Goal: Task Accomplishment & Management: Manage account settings

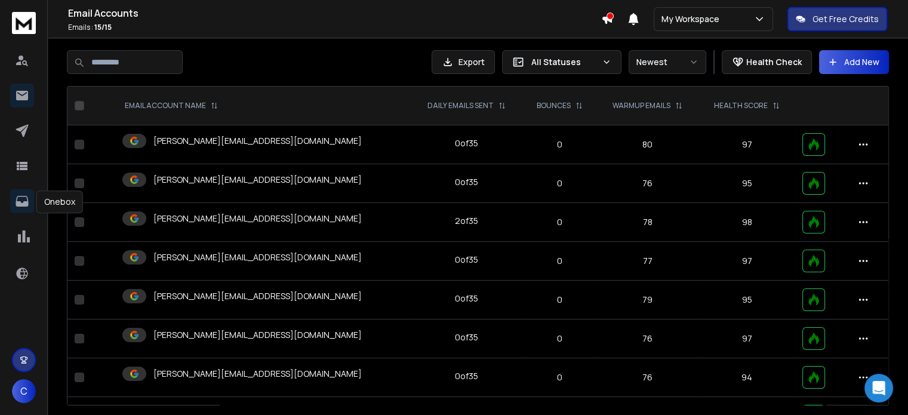
click at [27, 203] on icon at bounding box center [22, 201] width 13 height 11
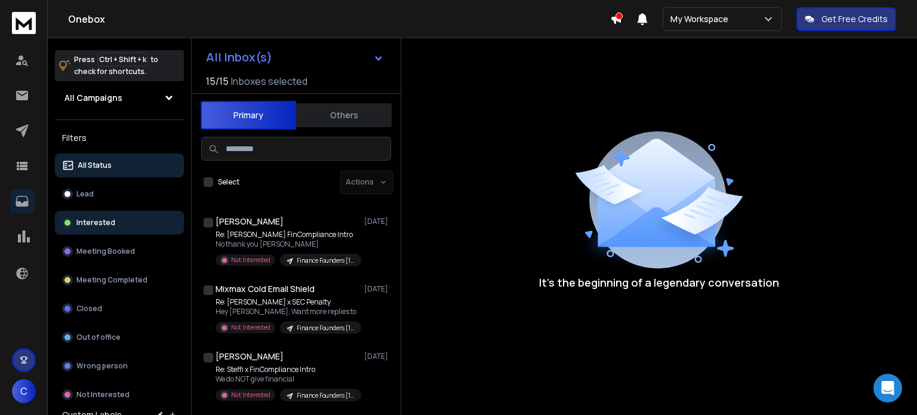
scroll to position [60, 0]
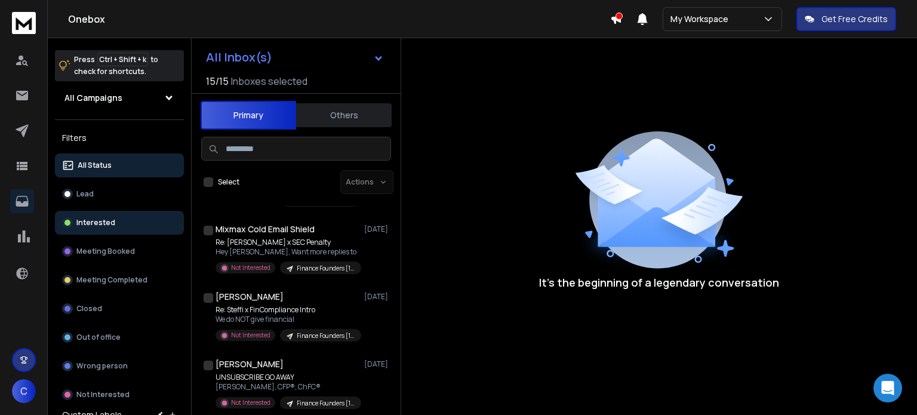
click at [136, 226] on button "Interested" at bounding box center [119, 223] width 129 height 24
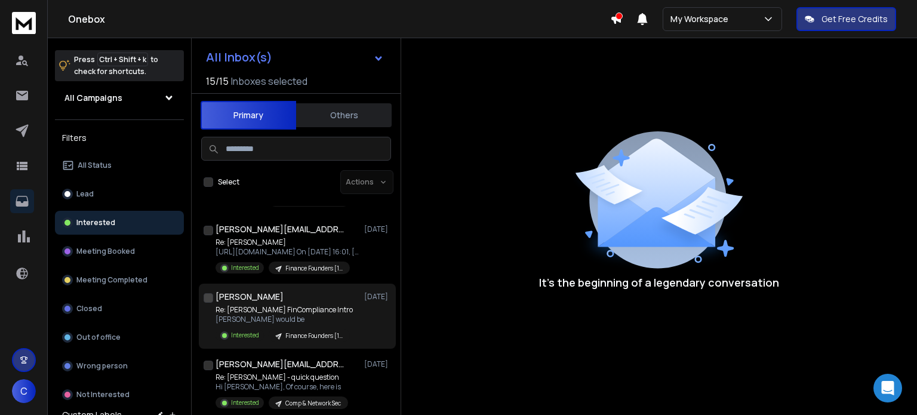
click at [309, 315] on p "[PERSON_NAME] would be" at bounding box center [283, 320] width 137 height 10
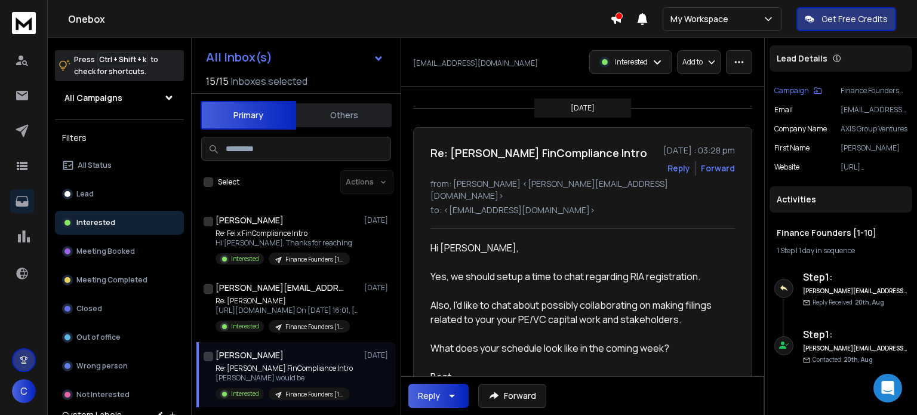
scroll to position [0, 0]
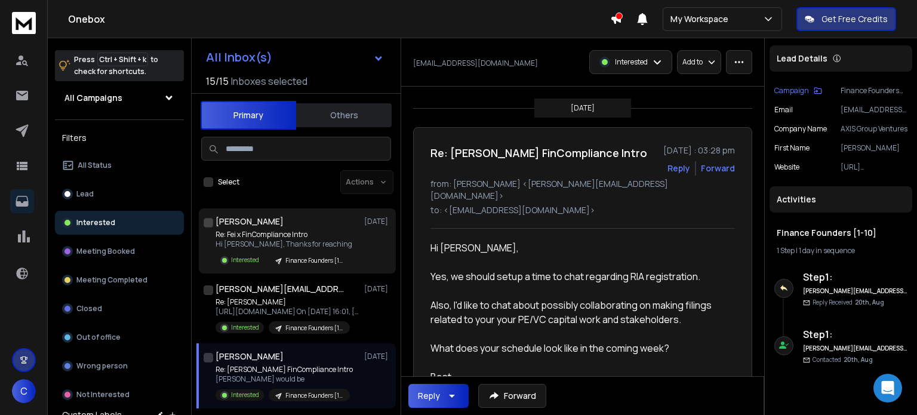
click at [300, 242] on p "Hi [PERSON_NAME], Thanks for reaching" at bounding box center [283, 244] width 137 height 10
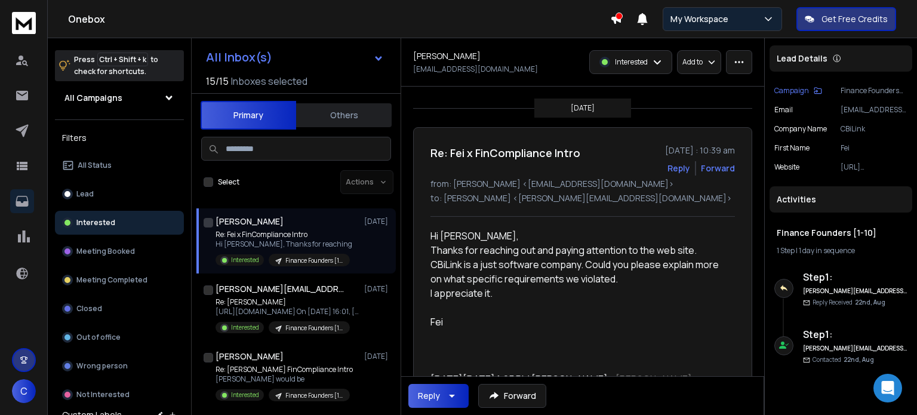
click at [773, 23] on icon "button" at bounding box center [768, 19] width 12 height 12
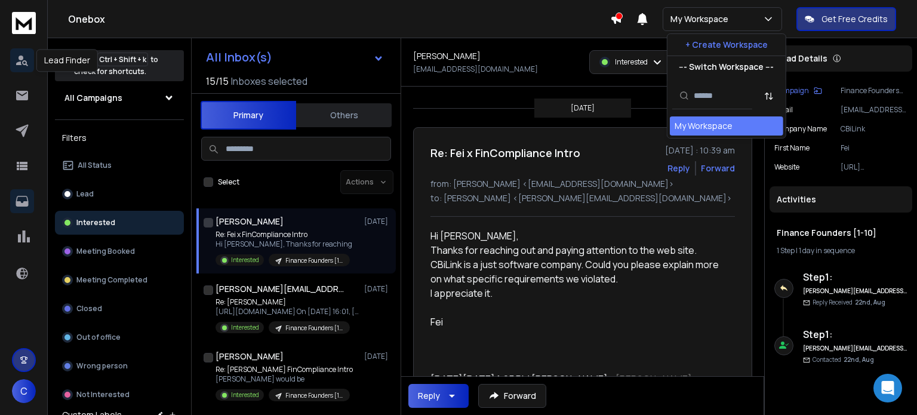
click at [19, 63] on icon at bounding box center [22, 63] width 12 height 6
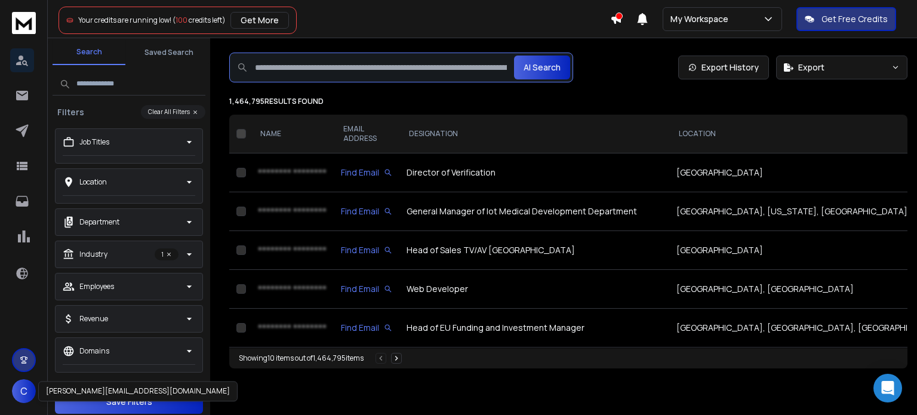
click at [27, 390] on span "C" at bounding box center [24, 391] width 24 height 24
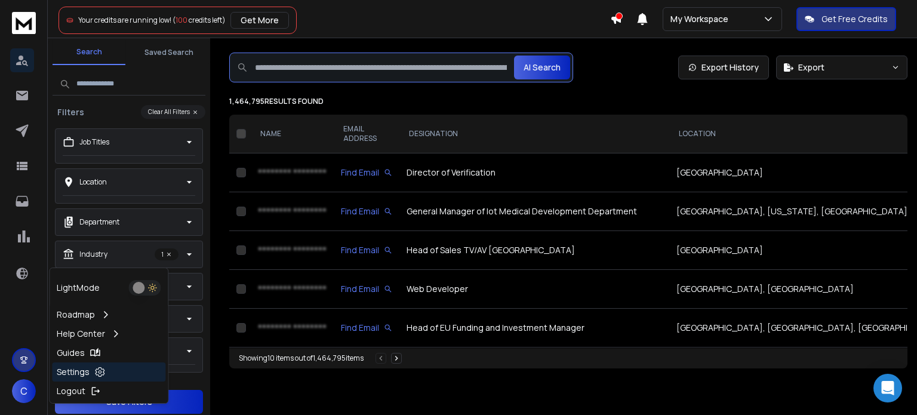
click at [90, 369] on div "Settings" at bounding box center [108, 371] width 113 height 19
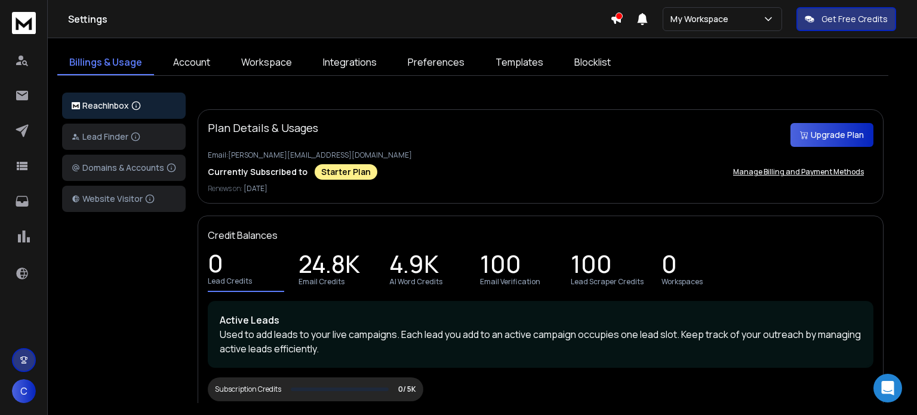
click at [238, 58] on link "Workspace" at bounding box center [266, 62] width 75 height 25
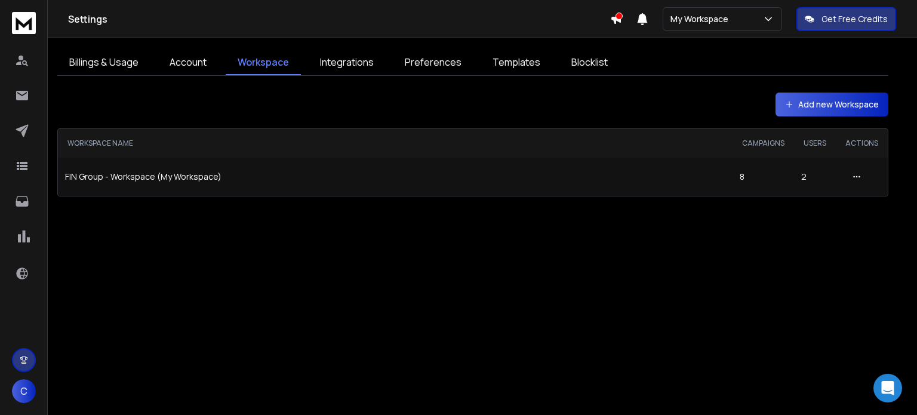
click at [805, 177] on td "2" at bounding box center [815, 177] width 42 height 38
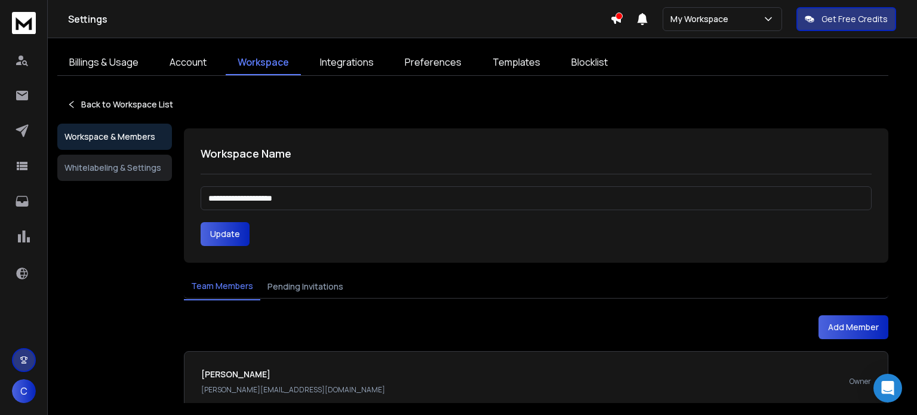
scroll to position [141, 0]
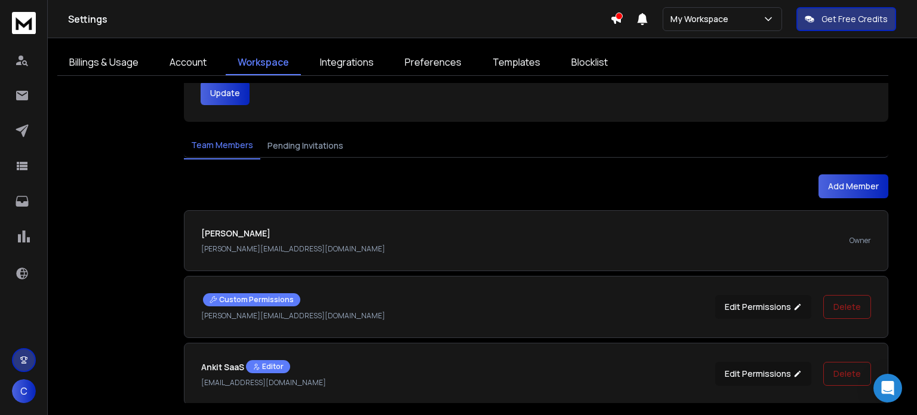
click at [794, 306] on icon at bounding box center [797, 307] width 8 height 8
click at [795, 307] on icon at bounding box center [798, 307] width 7 height 7
click at [746, 307] on button "Edit Permissions" at bounding box center [763, 307] width 96 height 24
click at [752, 305] on button "Edit Permissions" at bounding box center [763, 307] width 96 height 24
click at [744, 303] on button "Edit Permissions" at bounding box center [763, 307] width 96 height 24
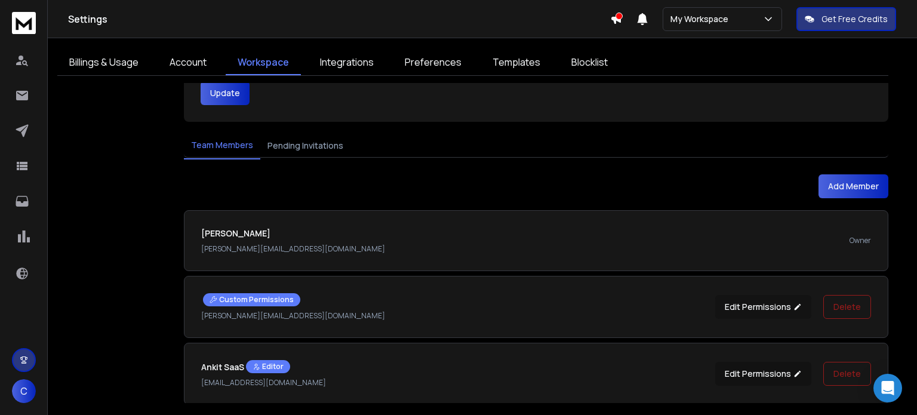
click at [781, 300] on button "Edit Permissions" at bounding box center [763, 307] width 96 height 24
click at [255, 297] on p "Custom Permissions" at bounding box center [252, 300] width 84 height 10
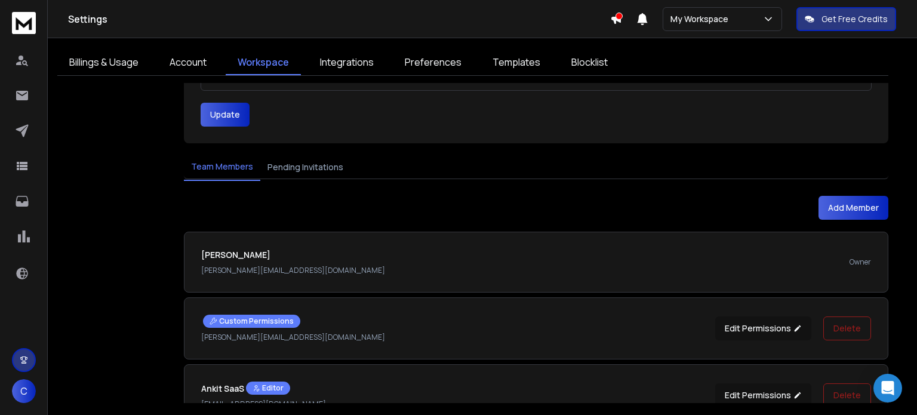
scroll to position [141, 0]
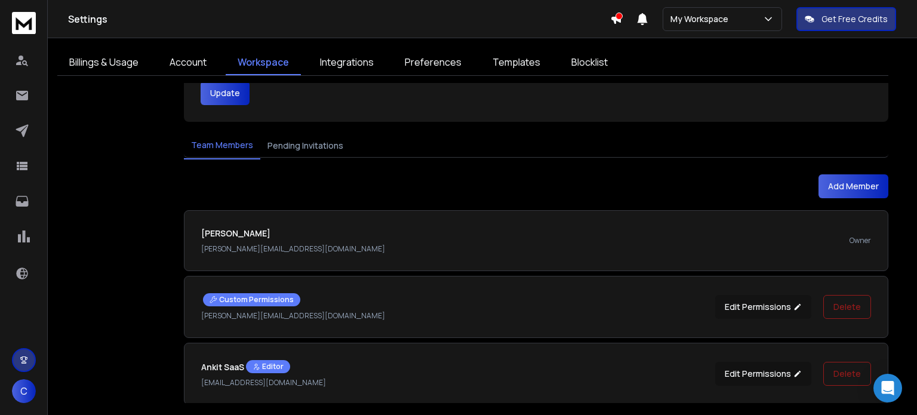
click at [750, 307] on button "Edit Permissions" at bounding box center [763, 307] width 96 height 24
click at [795, 307] on icon at bounding box center [798, 307] width 7 height 7
click at [794, 303] on icon at bounding box center [797, 307] width 8 height 8
click at [793, 305] on icon at bounding box center [797, 307] width 8 height 8
click at [753, 308] on button "Edit Permissions" at bounding box center [763, 307] width 96 height 24
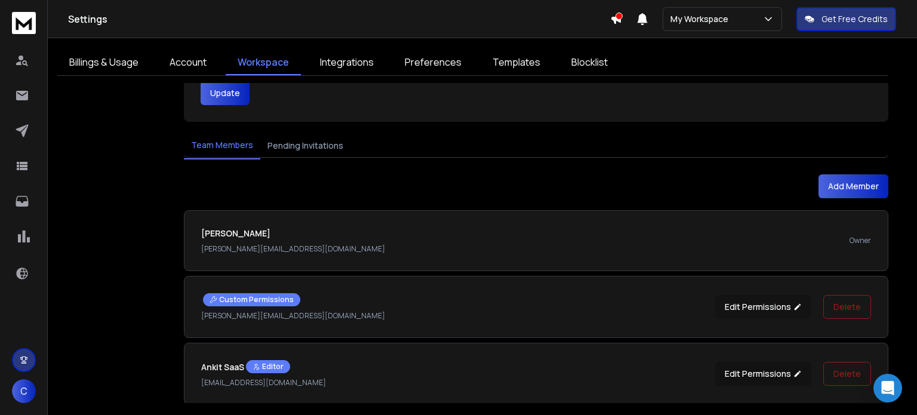
click at [753, 308] on button "Edit Permissions" at bounding box center [763, 307] width 96 height 24
click at [753, 307] on button "Edit Permissions" at bounding box center [763, 307] width 96 height 24
click at [797, 304] on icon at bounding box center [797, 307] width 8 height 8
click at [793, 304] on icon at bounding box center [797, 307] width 8 height 8
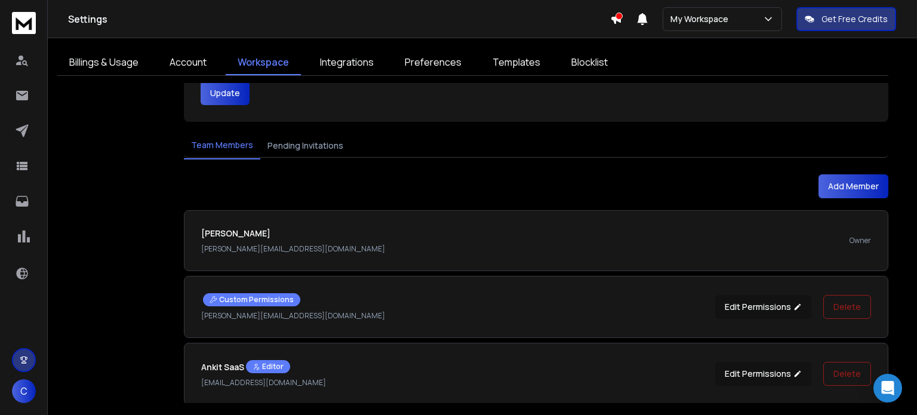
click at [223, 298] on p "Custom Permissions" at bounding box center [252, 300] width 84 height 10
click at [242, 297] on p "Custom Permissions" at bounding box center [252, 300] width 84 height 10
click at [324, 297] on div "Custom Permissions andrew@fincompliance.io Edit Permissions Delete" at bounding box center [536, 306] width 670 height 27
click at [795, 307] on icon at bounding box center [798, 307] width 7 height 7
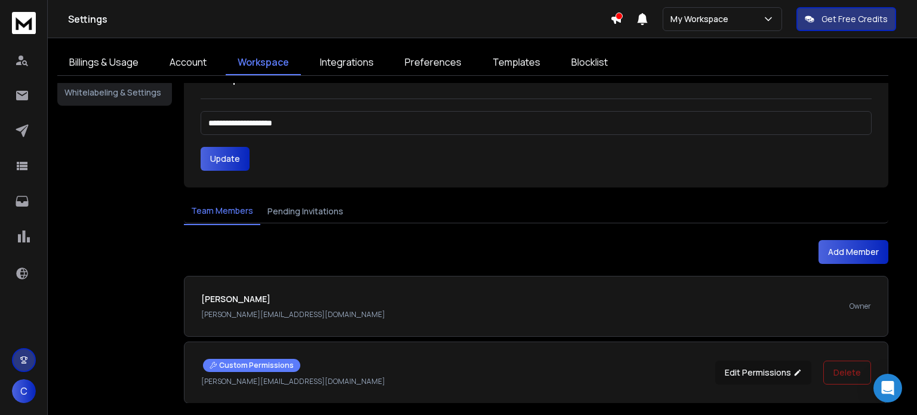
scroll to position [141, 0]
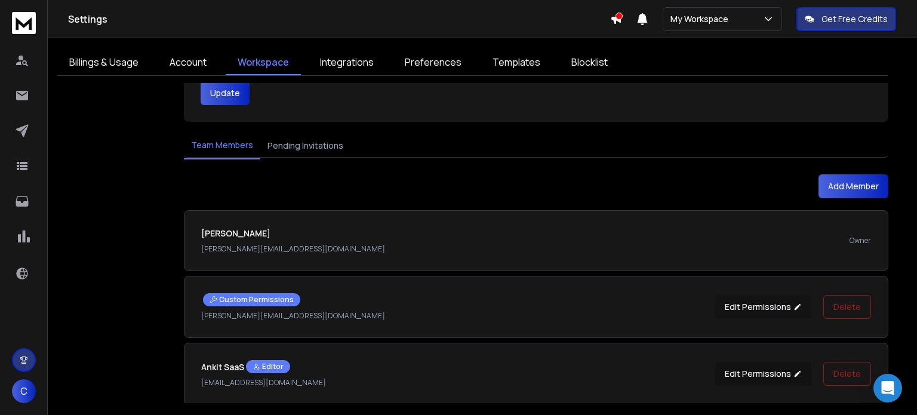
click at [783, 306] on button "Edit Permissions" at bounding box center [763, 307] width 96 height 24
click at [794, 305] on icon at bounding box center [797, 307] width 8 height 8
click at [797, 303] on icon at bounding box center [797, 307] width 8 height 8
click at [840, 307] on button "Delete" at bounding box center [847, 307] width 48 height 24
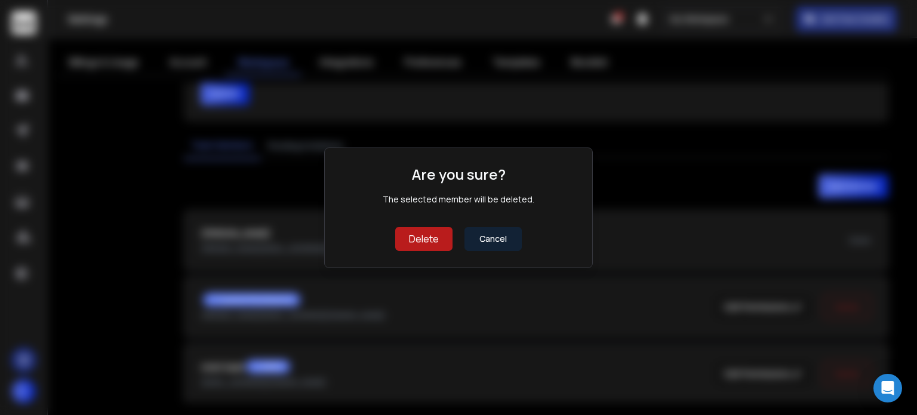
click at [427, 241] on button "Delete" at bounding box center [423, 239] width 57 height 24
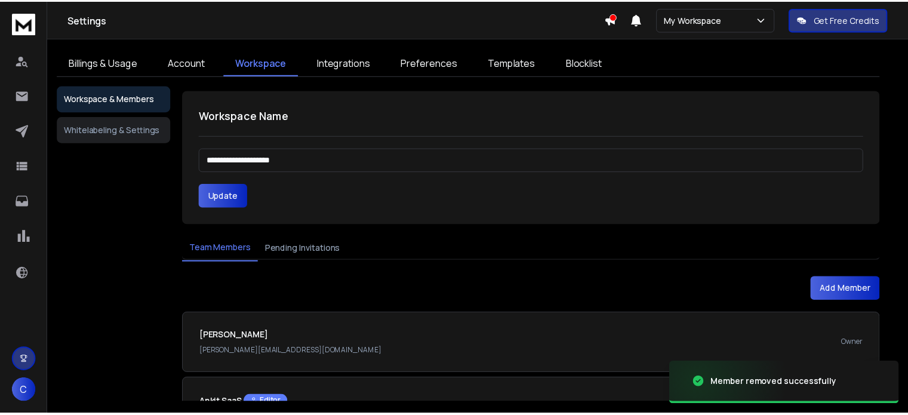
scroll to position [74, 0]
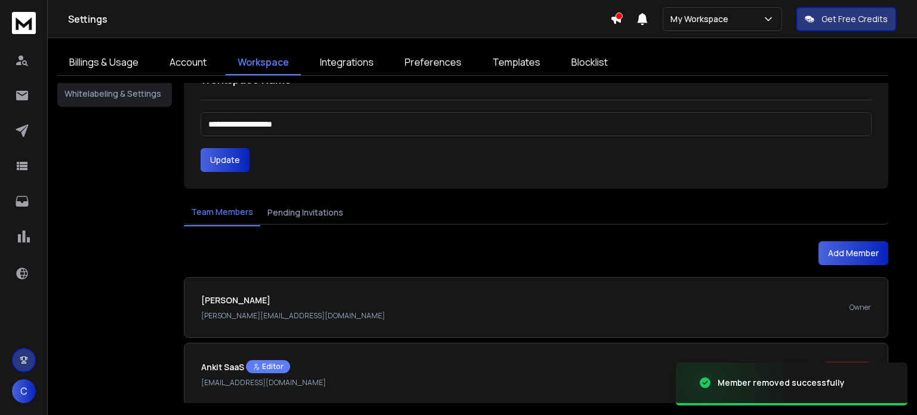
click at [849, 255] on button "Add Member" at bounding box center [853, 253] width 70 height 24
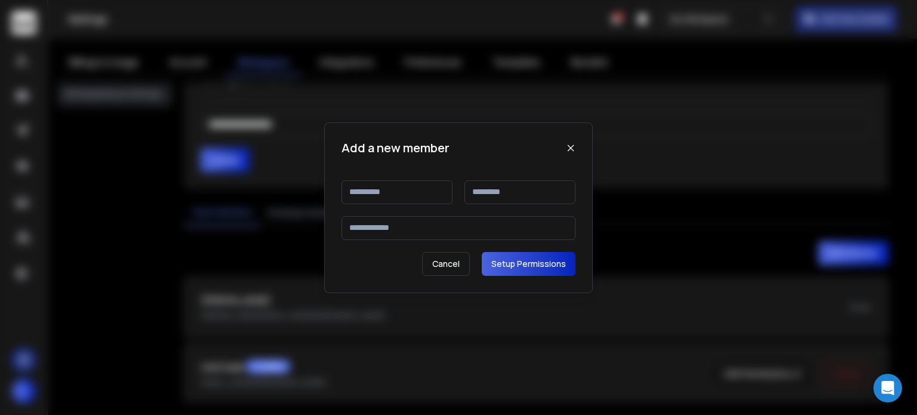
click at [384, 229] on input at bounding box center [458, 228] width 234 height 24
type input "**********"
click at [528, 268] on button "Setup Permissions" at bounding box center [529, 264] width 94 height 24
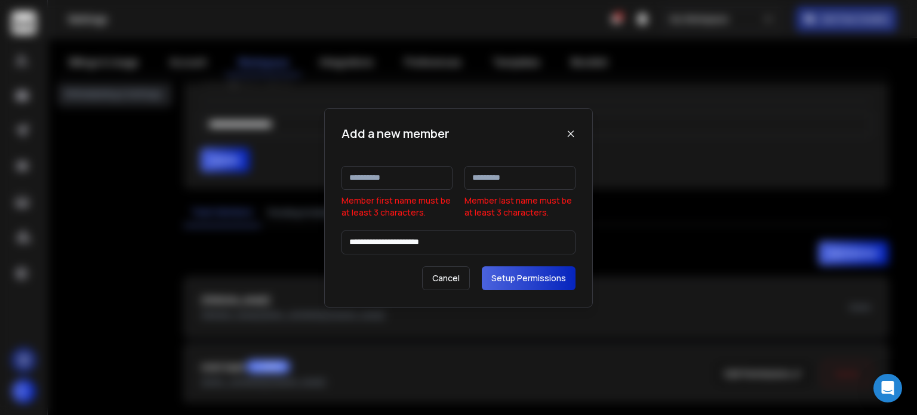
click at [421, 185] on input at bounding box center [396, 178] width 111 height 24
type input "******"
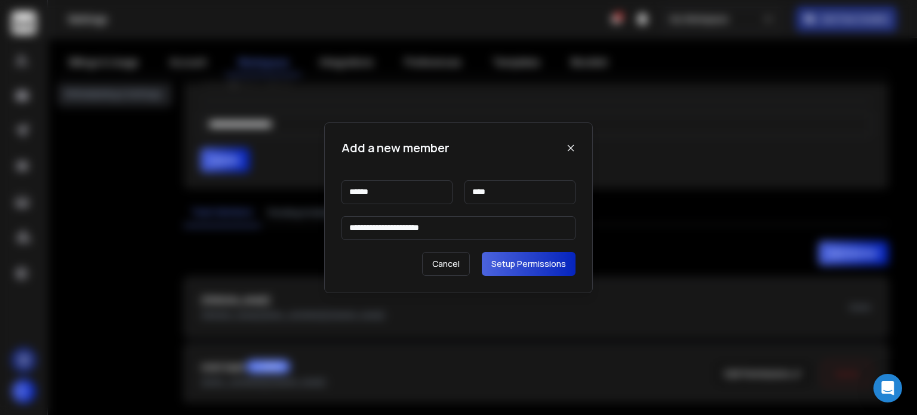
type input "*********"
click at [535, 261] on button "Setup Permissions" at bounding box center [529, 264] width 94 height 24
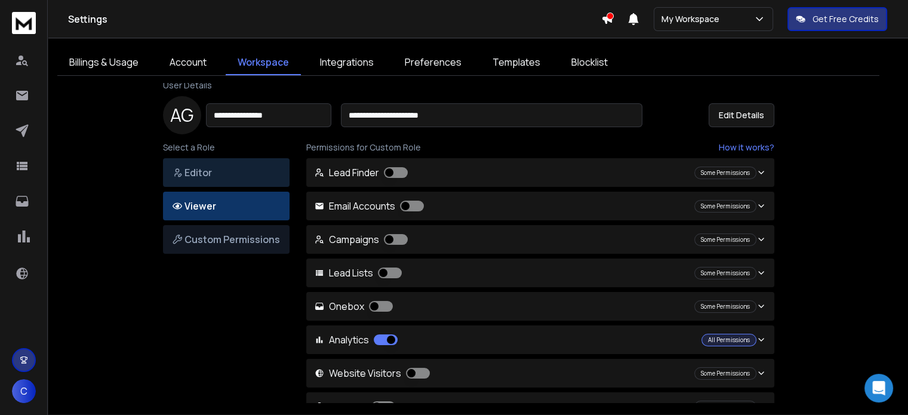
click at [208, 176] on p "Editor" at bounding box center [226, 172] width 107 height 14
click at [181, 176] on button "Editor" at bounding box center [177, 173] width 10 height 30
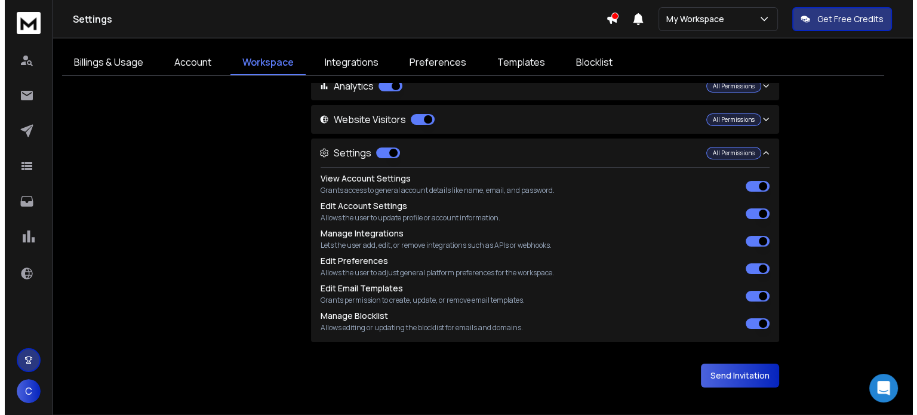
scroll to position [335, 0]
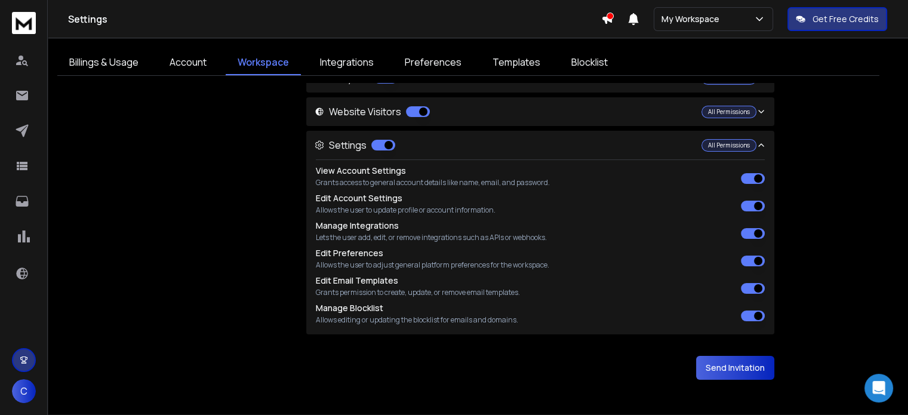
click at [740, 367] on button "Send Invitation" at bounding box center [735, 368] width 78 height 24
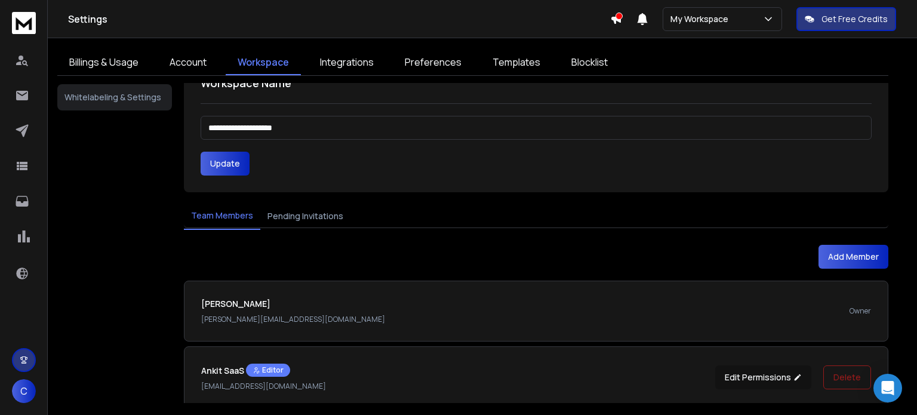
scroll to position [74, 0]
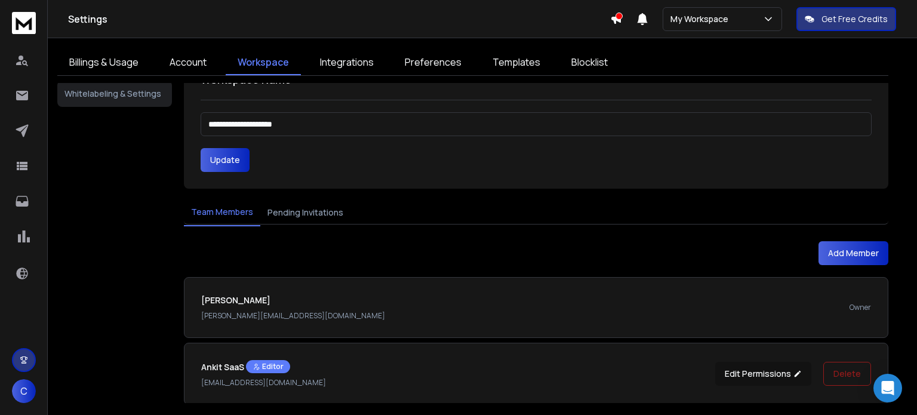
click at [313, 214] on div "**********" at bounding box center [536, 229] width 704 height 350
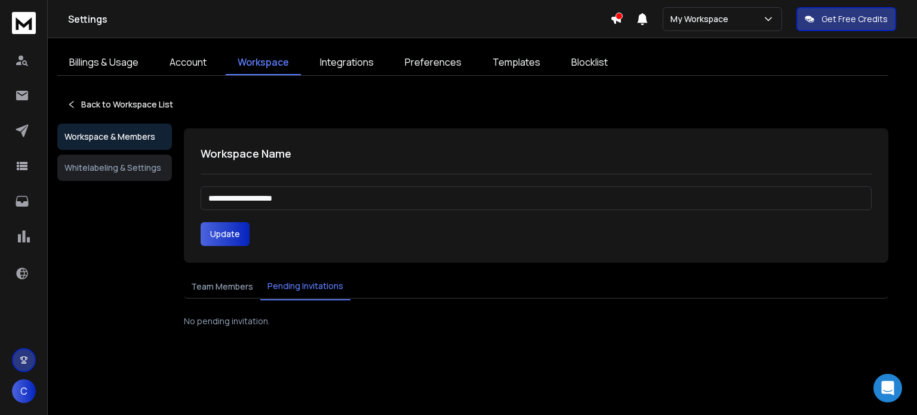
click at [211, 289] on button "Team Members" at bounding box center [222, 286] width 76 height 26
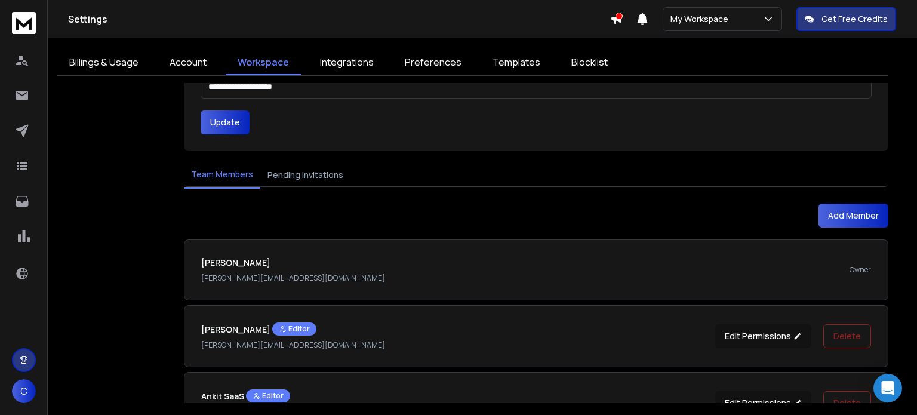
scroll to position [141, 0]
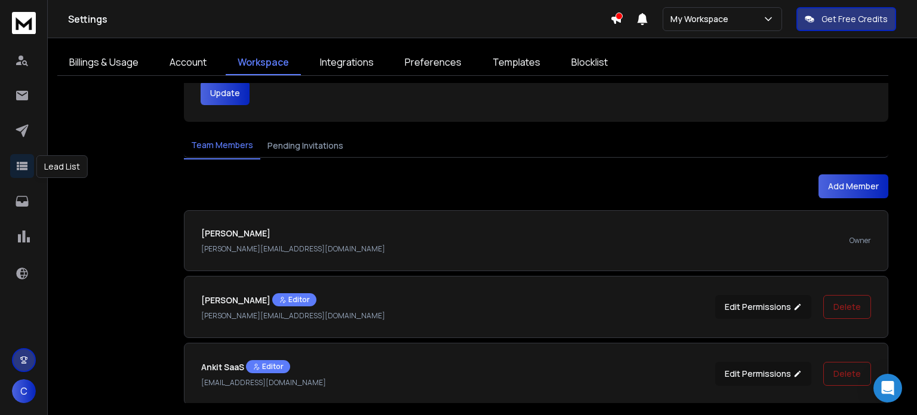
click at [24, 167] on icon at bounding box center [22, 166] width 11 height 8
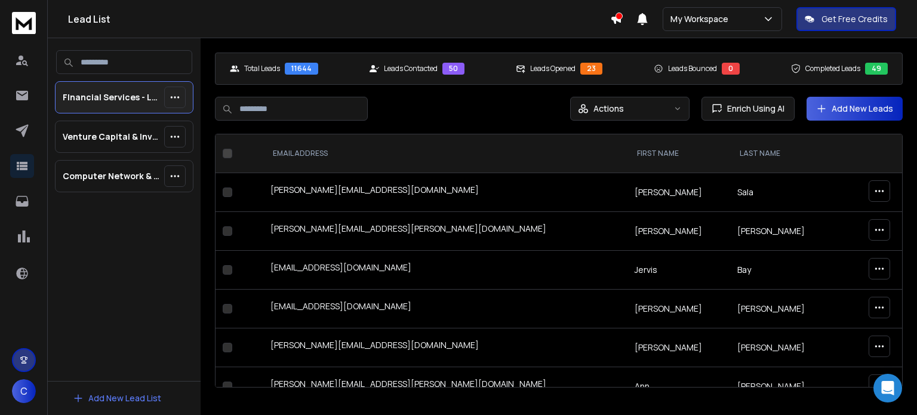
click at [171, 138] on icon "button" at bounding box center [175, 136] width 11 height 11
click at [100, 217] on div "FInancial Services - Leads List Venture Capital & Investment Banks - Leads List…" at bounding box center [124, 224] width 153 height 286
click at [571, 66] on p "Leads Opened" at bounding box center [552, 69] width 45 height 10
click at [848, 73] on div "Completed Leads 49" at bounding box center [839, 69] width 97 height 12
click at [134, 128] on div "Venture Capital & Investment Banks - Leads List" at bounding box center [124, 137] width 138 height 32
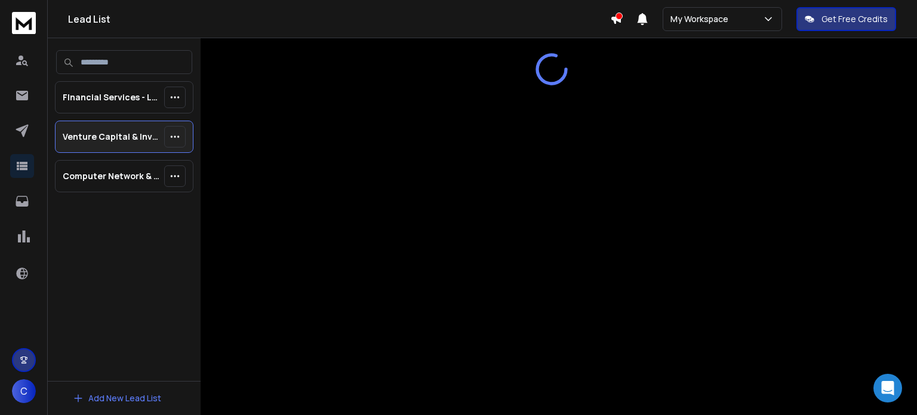
click at [128, 168] on div "Computer Network & Security" at bounding box center [124, 176] width 138 height 32
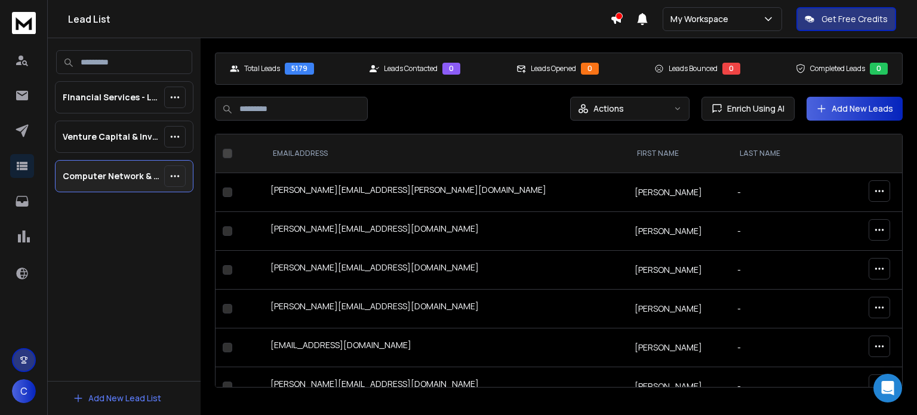
click at [129, 103] on div "FInancial Services - Leads List" at bounding box center [124, 97] width 138 height 32
